Goal: Task Accomplishment & Management: Complete application form

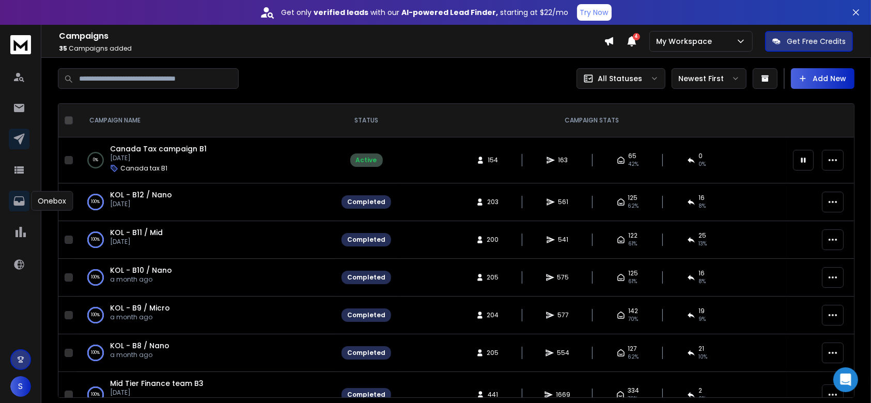
click at [15, 194] on link at bounding box center [19, 201] width 21 height 21
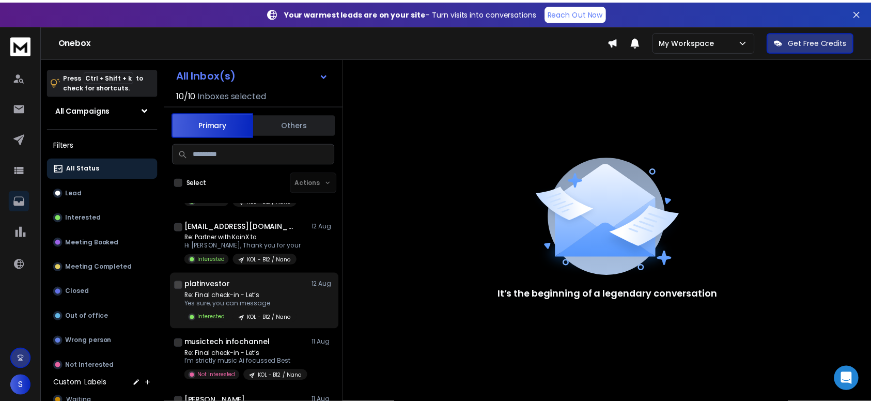
scroll to position [161, 0]
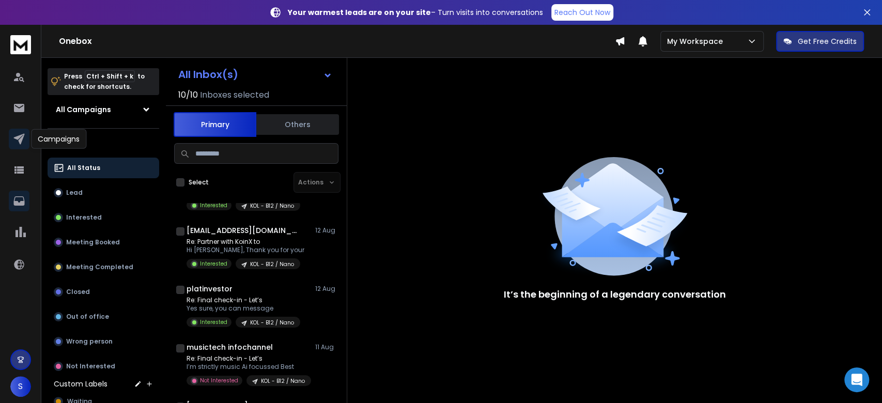
click at [17, 139] on icon at bounding box center [18, 138] width 11 height 11
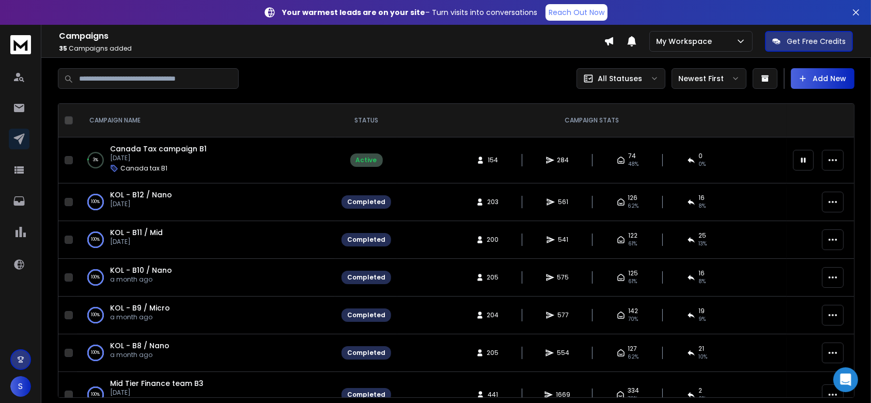
click at [138, 154] on p "[DATE]" at bounding box center [158, 158] width 97 height 8
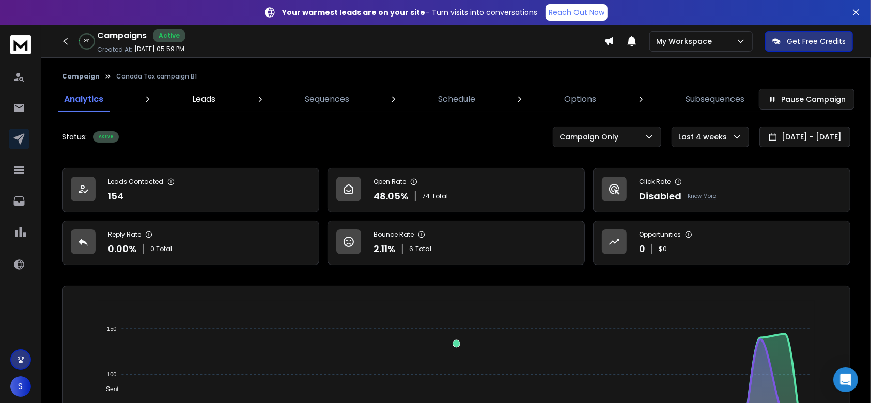
click at [198, 97] on p "Leads" at bounding box center [203, 99] width 23 height 12
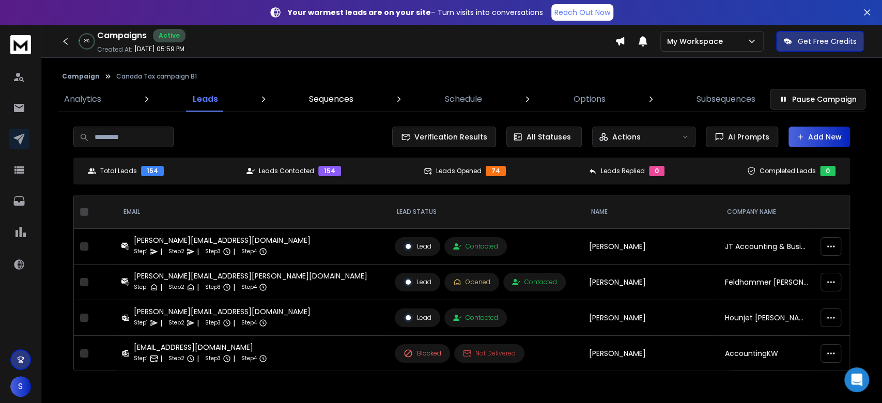
click at [340, 89] on link "Sequences" at bounding box center [331, 99] width 57 height 25
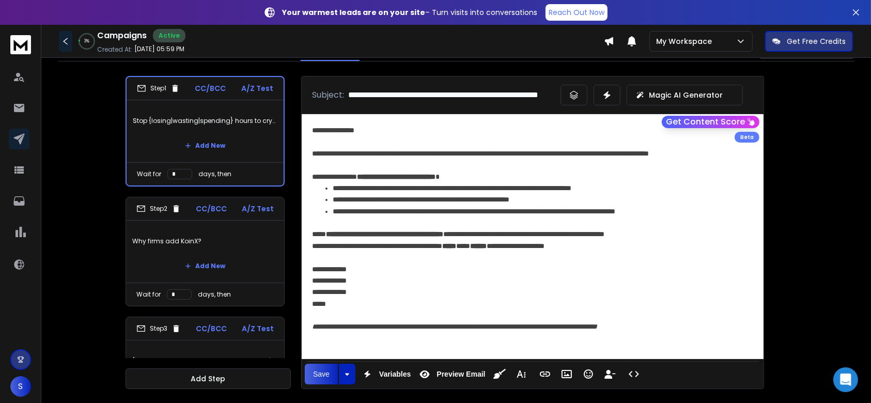
click at [67, 44] on icon at bounding box center [65, 41] width 9 height 9
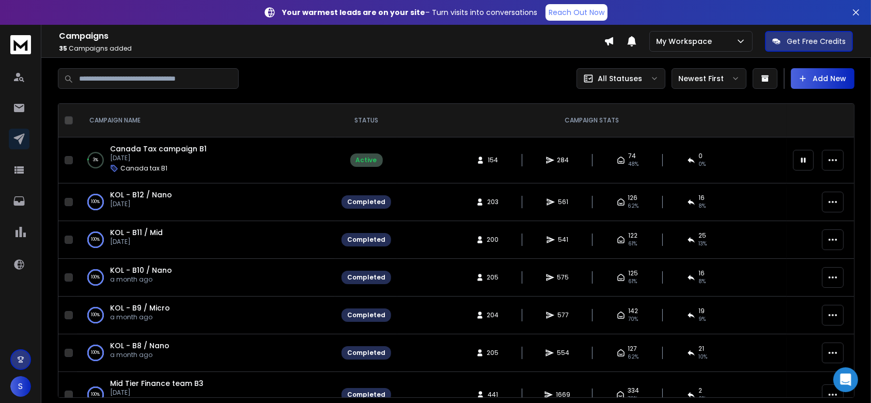
click at [826, 82] on button "Add New" at bounding box center [823, 78] width 64 height 21
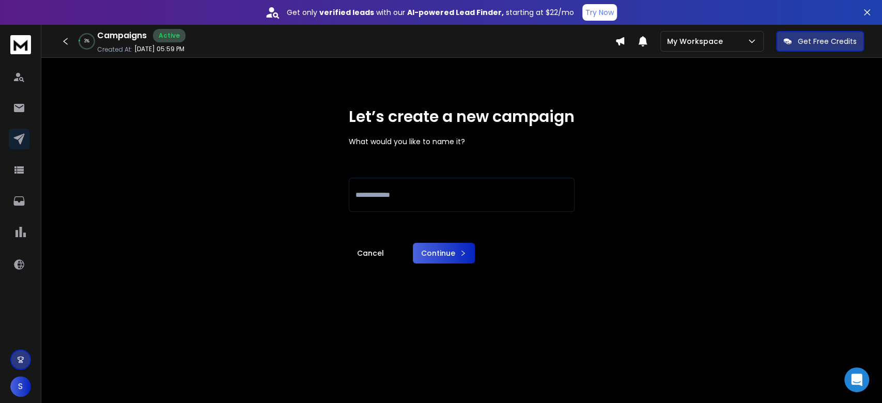
click at [416, 201] on input at bounding box center [462, 195] width 226 height 34
type input "**********"
click at [436, 252] on button "Continue" at bounding box center [444, 253] width 62 height 21
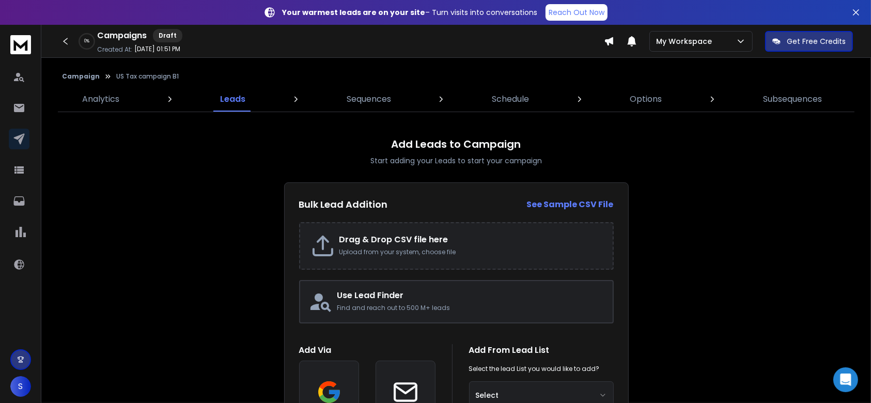
click at [492, 326] on div "Bulk Lead Addition See Sample CSV File Drag & Drop CSV file here Upload from yo…" at bounding box center [456, 318] width 315 height 243
